Goal: Information Seeking & Learning: Check status

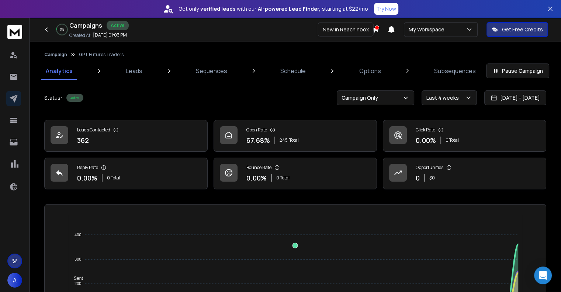
click at [379, 28] on div at bounding box center [377, 27] width 4 height 4
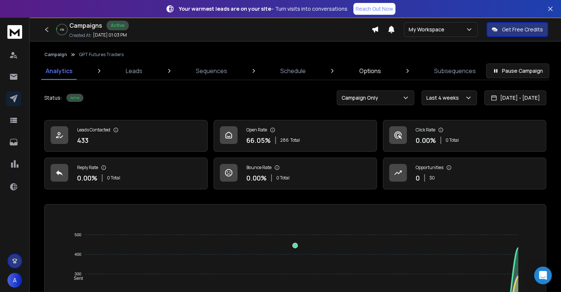
click at [369, 71] on p "Options" at bounding box center [370, 70] width 22 height 9
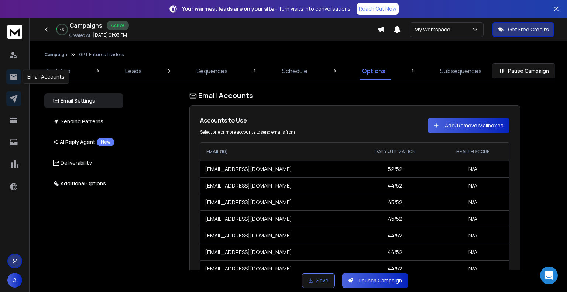
click at [15, 77] on icon at bounding box center [13, 77] width 7 height 6
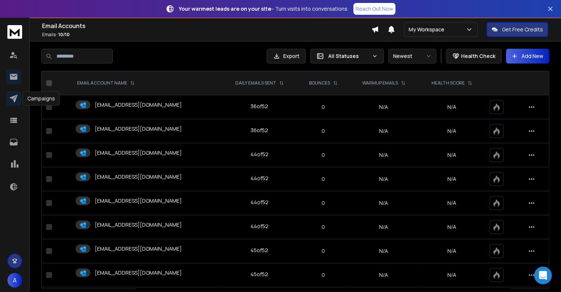
click at [16, 96] on icon at bounding box center [14, 98] width 8 height 8
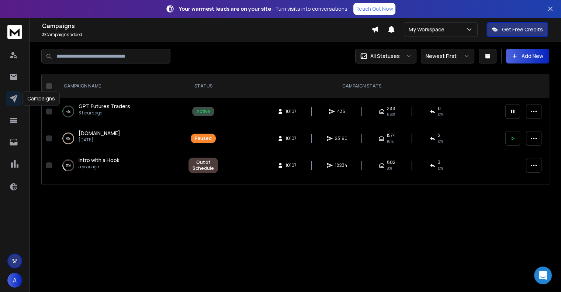
click at [101, 108] on span "GPT Futures Traders" at bounding box center [105, 106] width 52 height 7
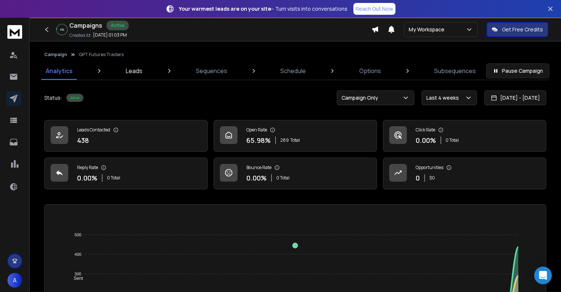
click at [131, 72] on p "Leads" at bounding box center [134, 70] width 17 height 9
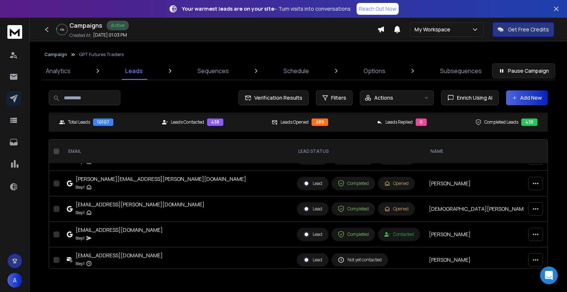
scroll to position [184, 0]
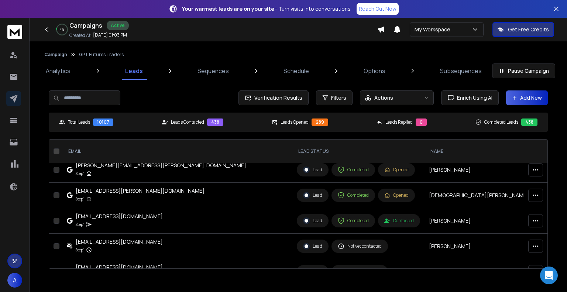
click at [308, 125] on div "Leads Opened 289" at bounding box center [300, 121] width 56 height 7
click at [302, 120] on p "Leads Opened" at bounding box center [294, 122] width 28 height 6
click at [195, 122] on p "Leads Contacted" at bounding box center [187, 122] width 33 height 6
